Goal: Task Accomplishment & Management: Manage account settings

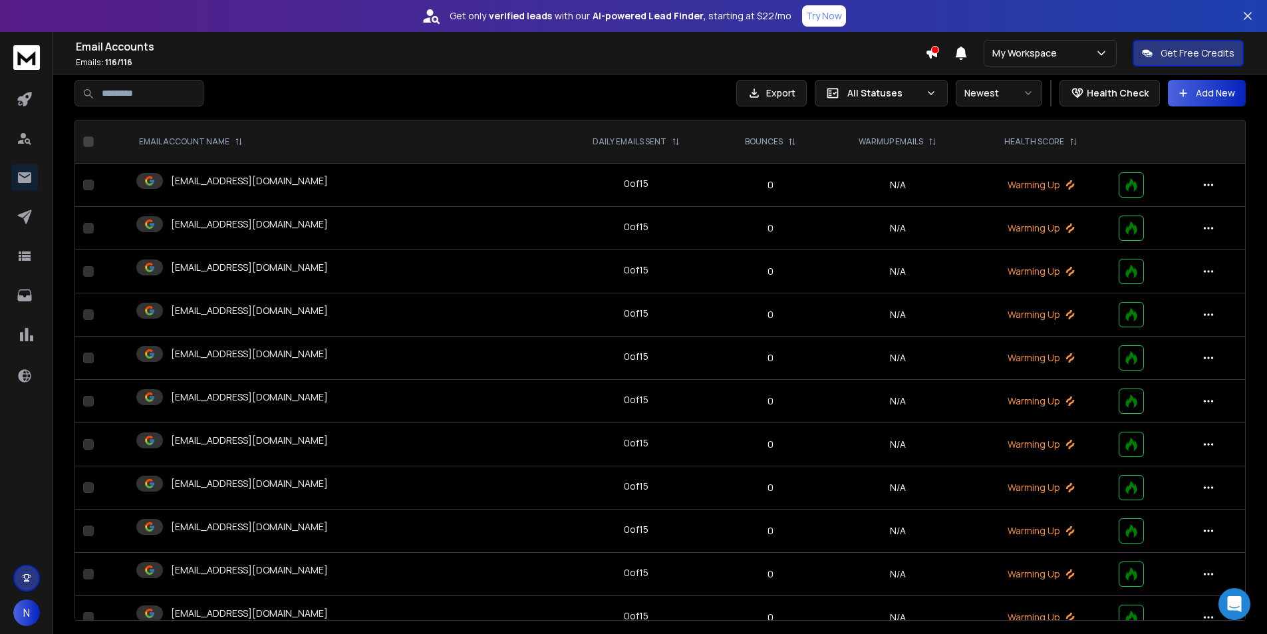
scroll to position [8, 0]
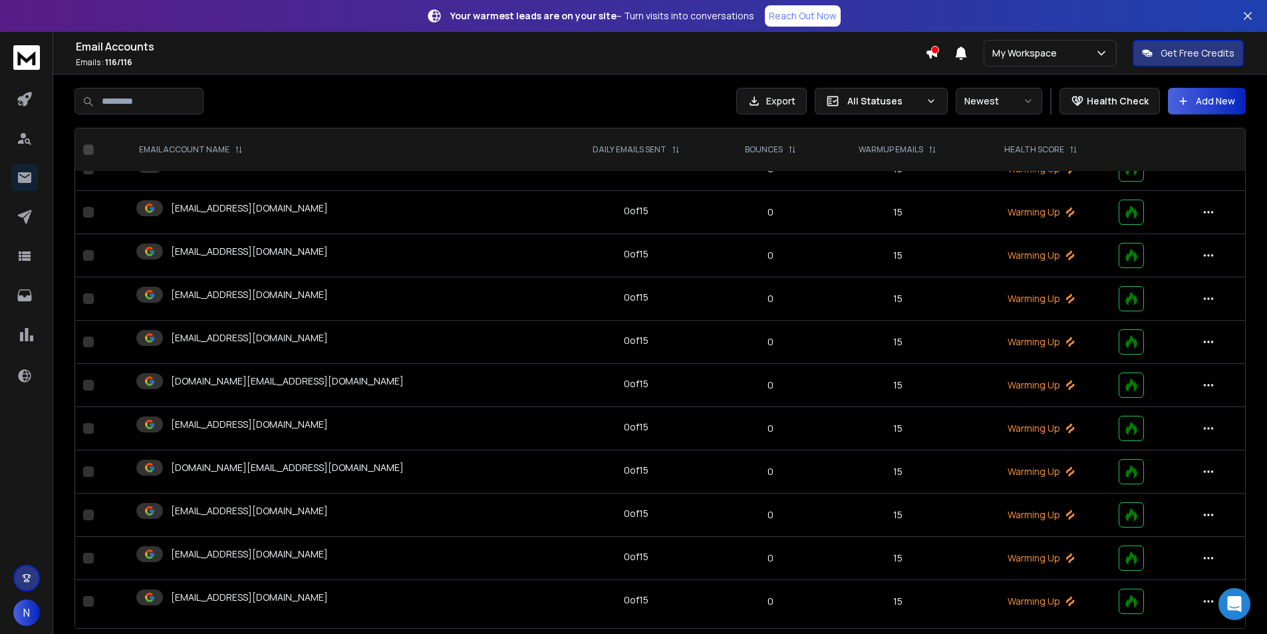
scroll to position [4570, 0]
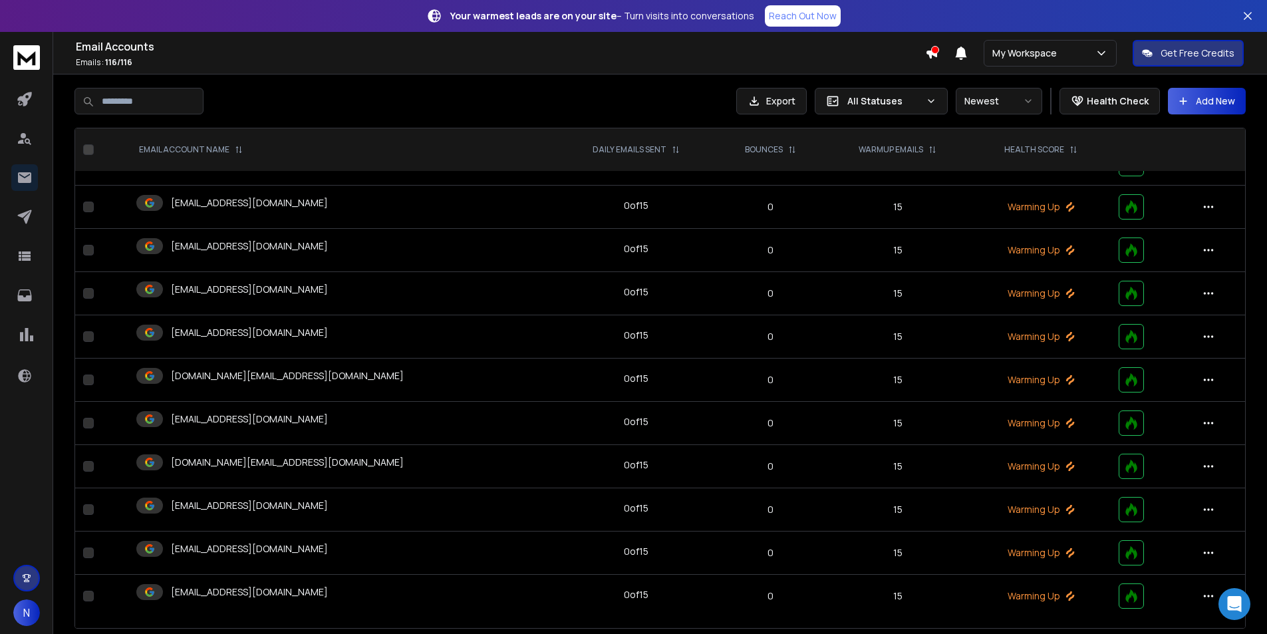
click at [728, 373] on td "0" at bounding box center [771, 380] width 108 height 43
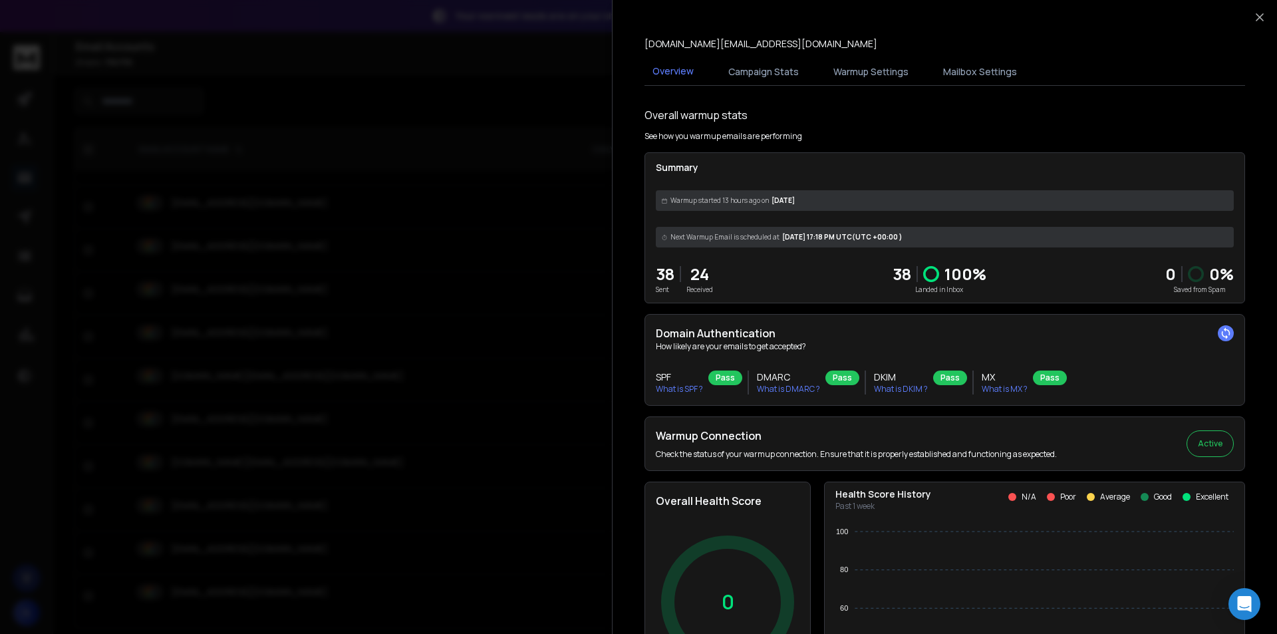
click at [553, 444] on div at bounding box center [638, 317] width 1277 height 634
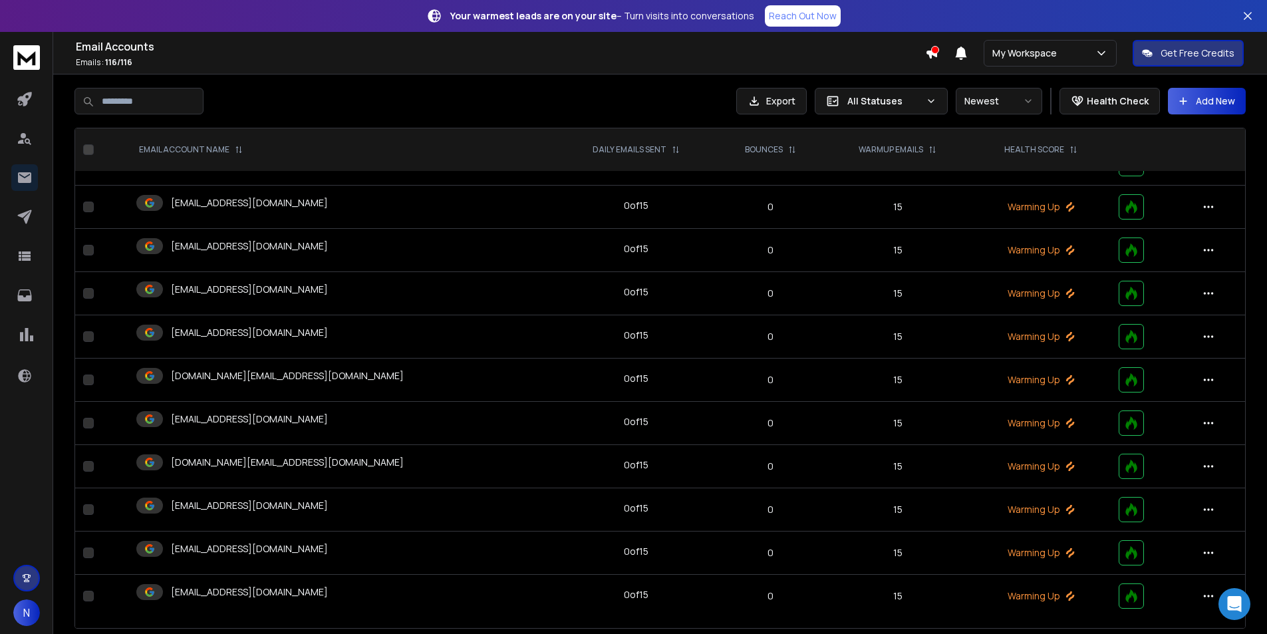
click at [661, 534] on td "0 of 15" at bounding box center [636, 549] width 161 height 35
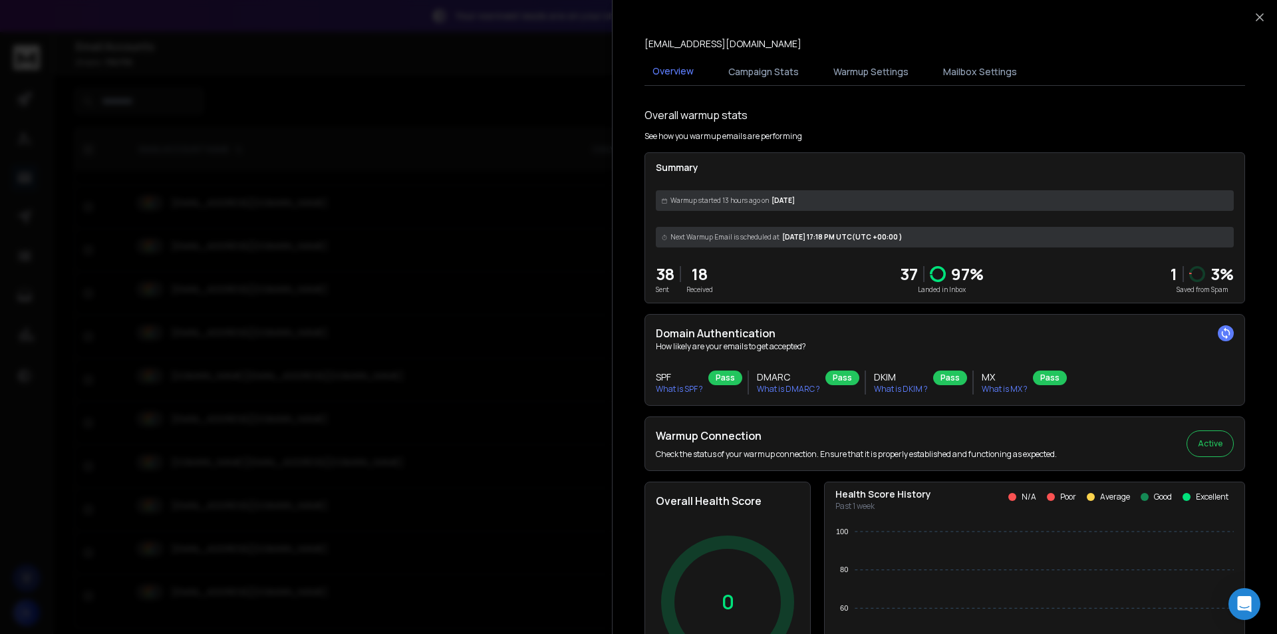
click at [499, 495] on div at bounding box center [638, 317] width 1277 height 634
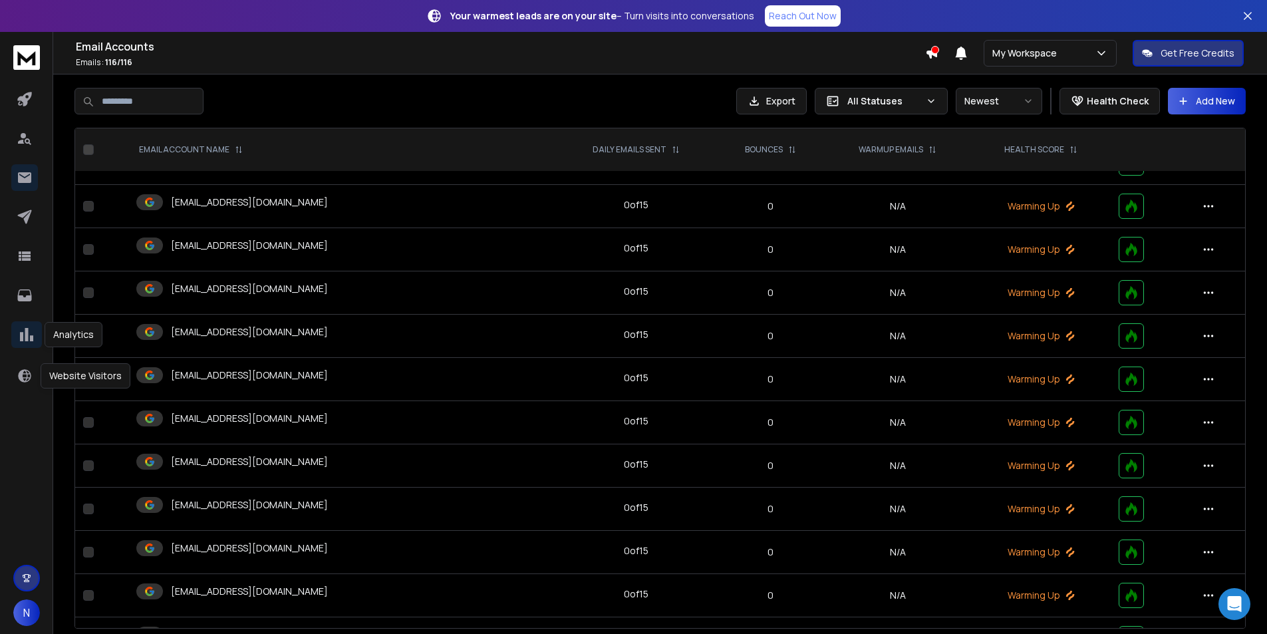
scroll to position [8, 0]
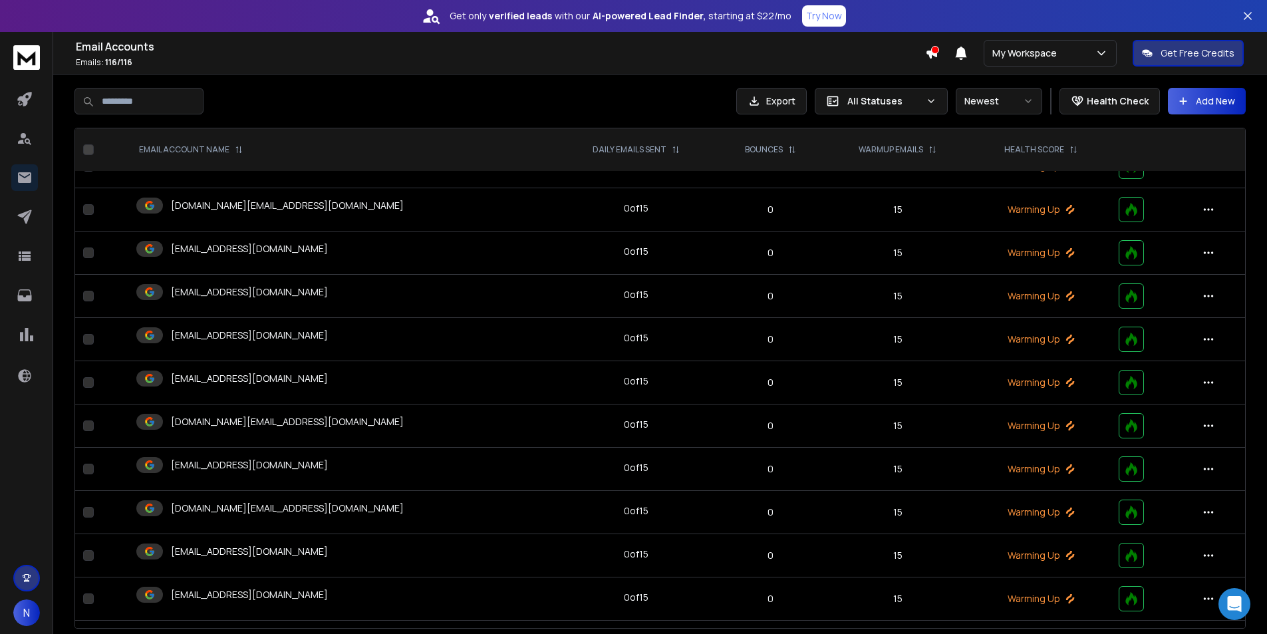
scroll to position [4570, 0]
